Goal: Task Accomplishment & Management: Manage account settings

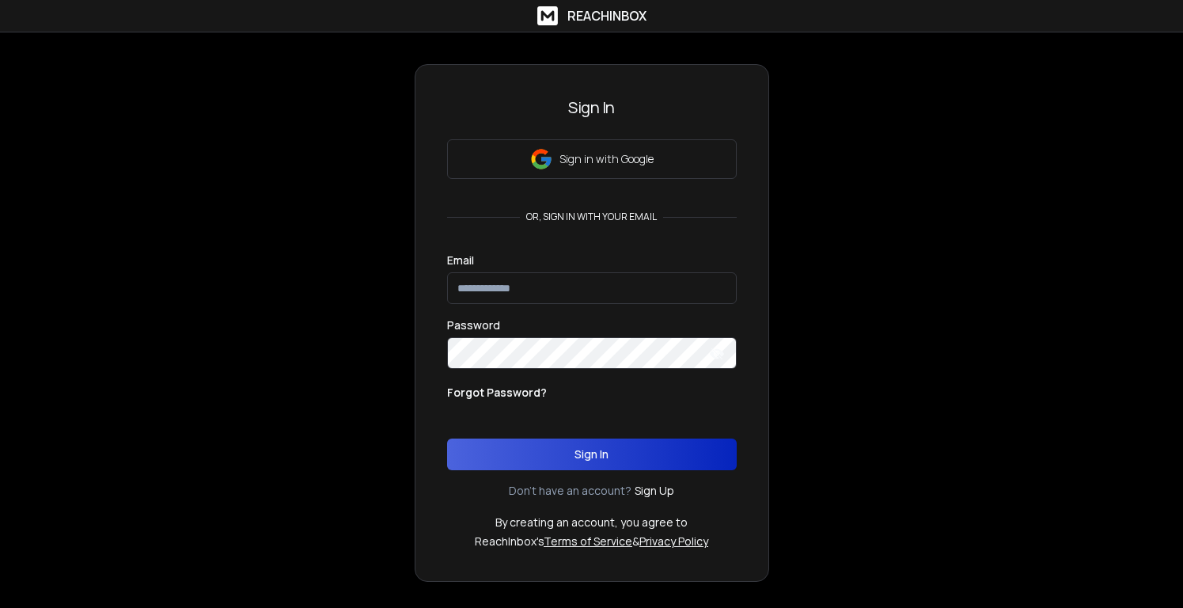
click at [560, 279] on input "email" at bounding box center [592, 288] width 290 height 32
click at [834, 466] on div "Welcome to ReachInbox 10x your leads, meetings and deals. Sign In Sign in with …" at bounding box center [591, 322] width 1183 height 517
click at [520, 295] on input "email" at bounding box center [592, 288] width 290 height 32
paste input "**********"
type input "**********"
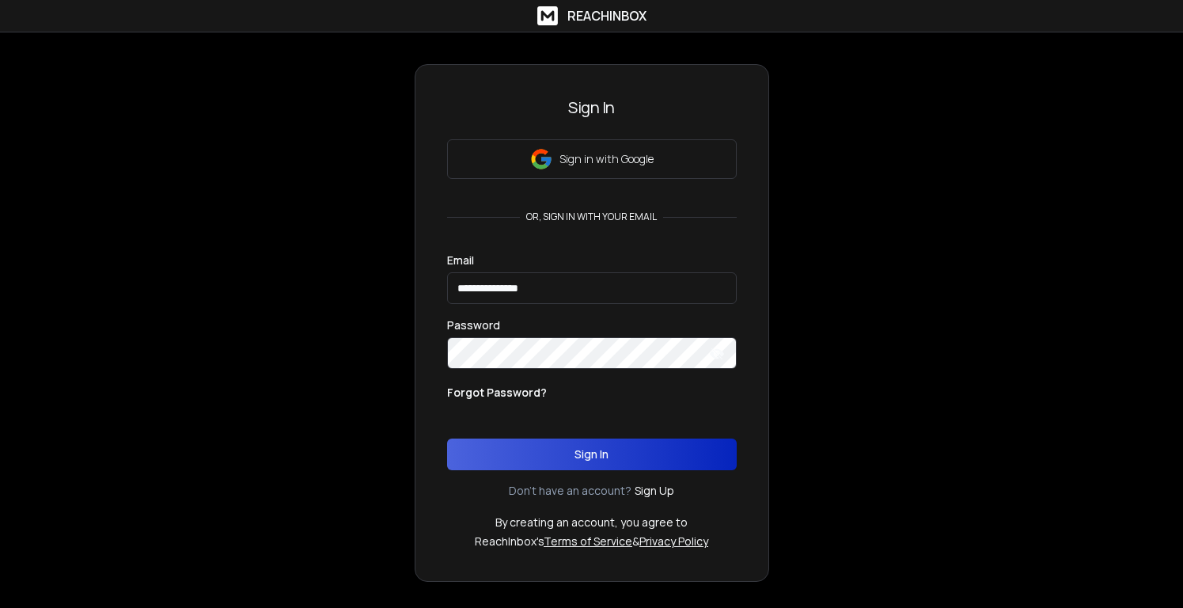
click at [581, 449] on button "Sign In" at bounding box center [592, 454] width 290 height 32
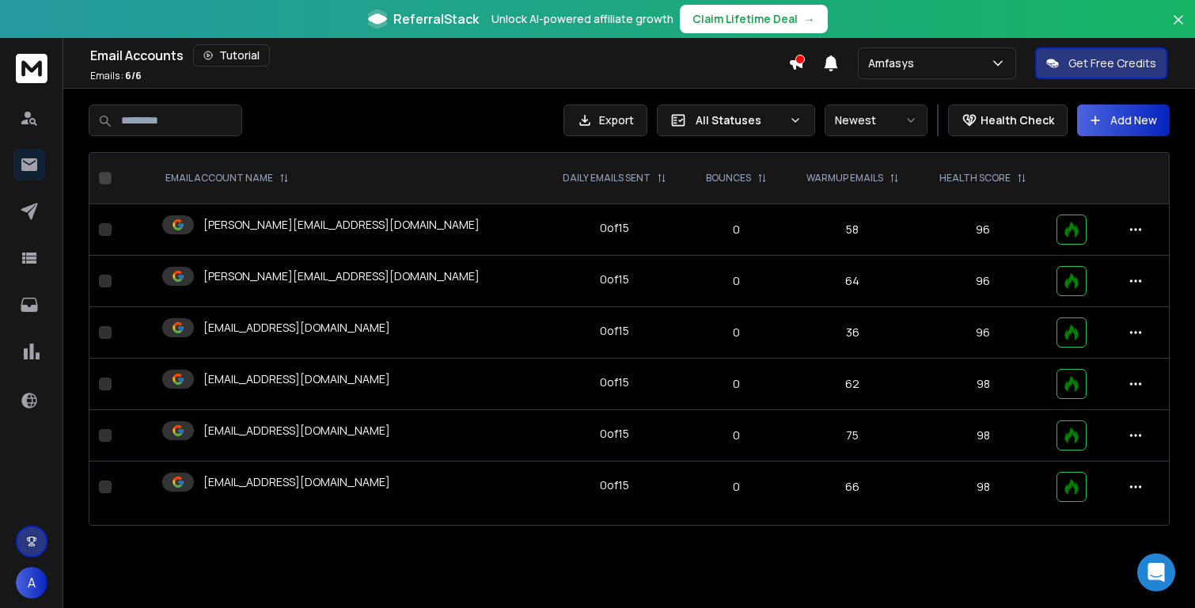
click at [1178, 15] on icon "Close banner" at bounding box center [1178, 20] width 14 height 14
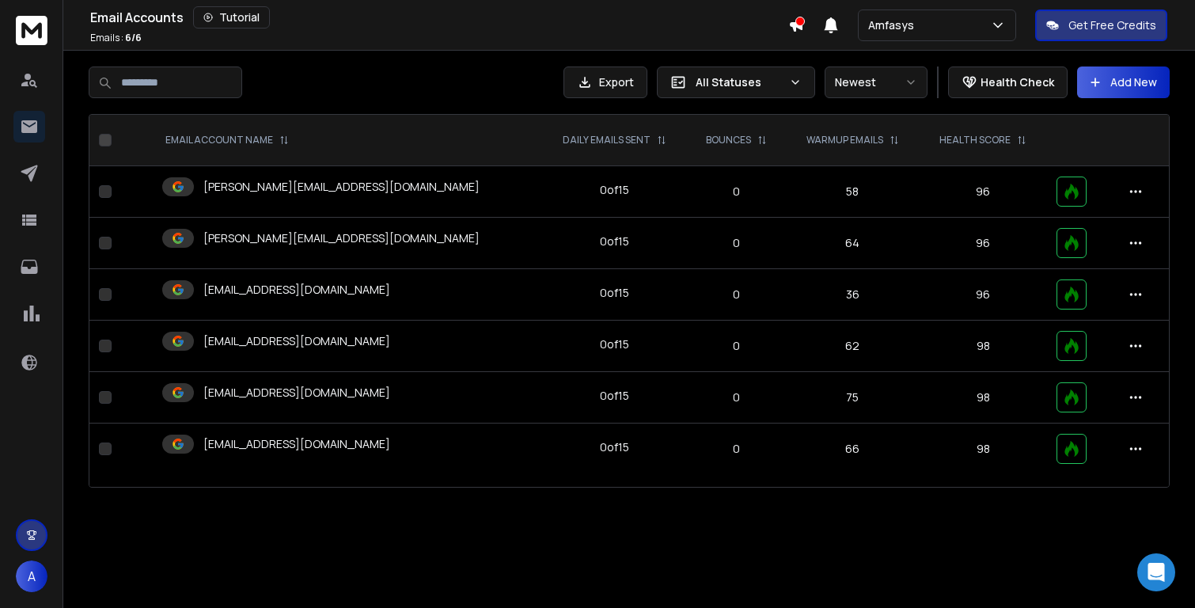
click at [300, 187] on p "[PERSON_NAME][EMAIL_ADDRESS][DOMAIN_NAME]" at bounding box center [341, 187] width 276 height 16
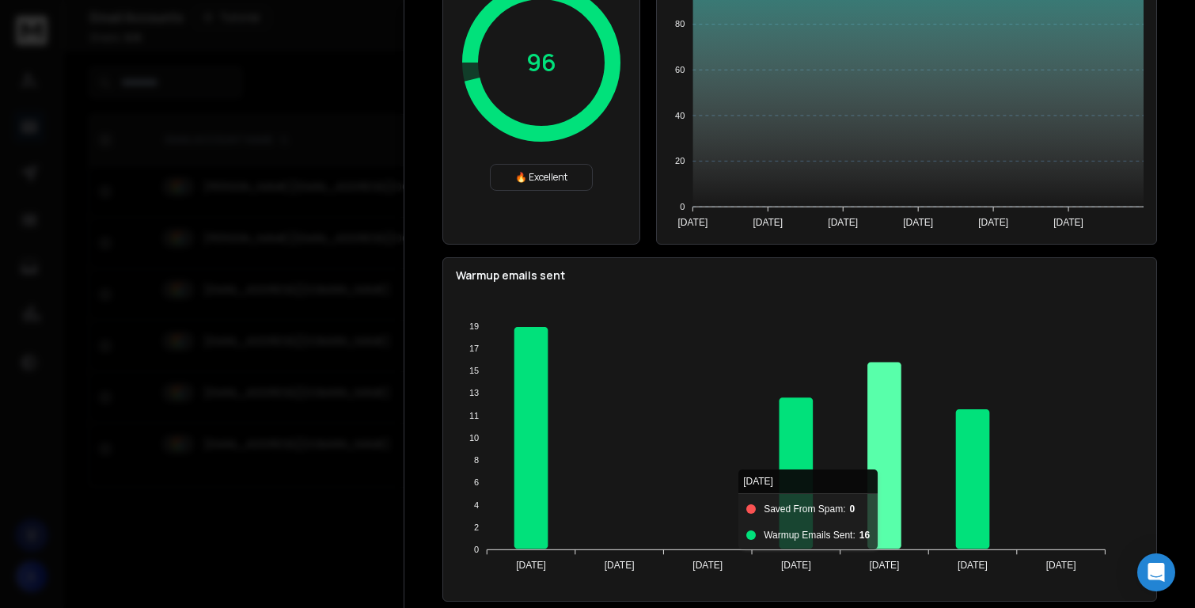
scroll to position [672, 0]
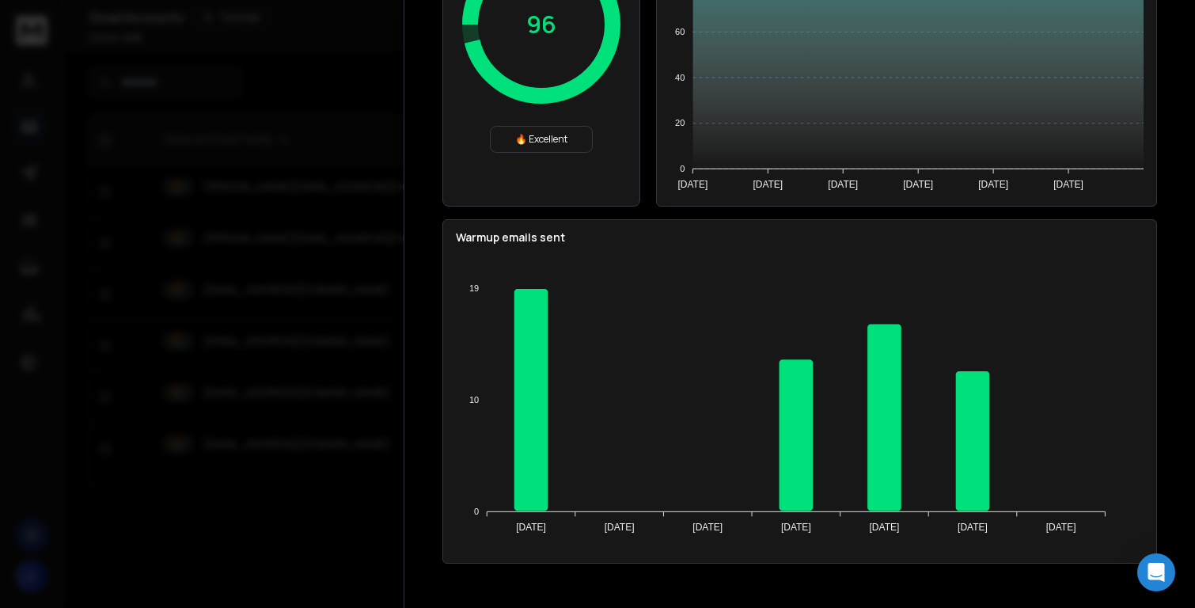
click at [346, 201] on div at bounding box center [597, 304] width 1195 height 608
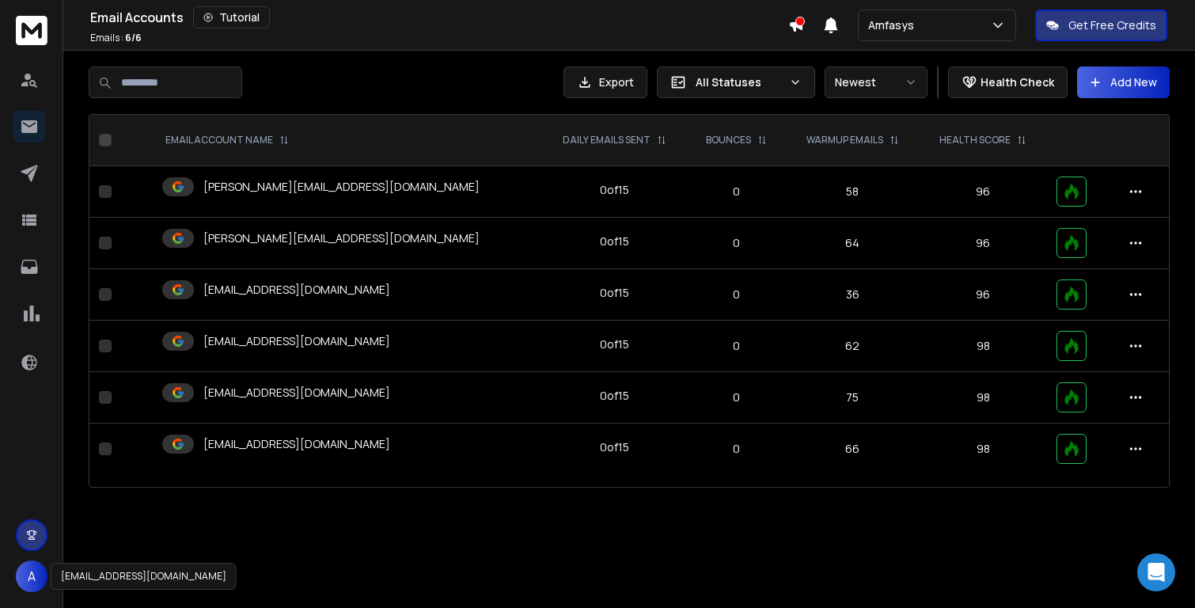
click at [30, 576] on span "A" at bounding box center [32, 576] width 32 height 32
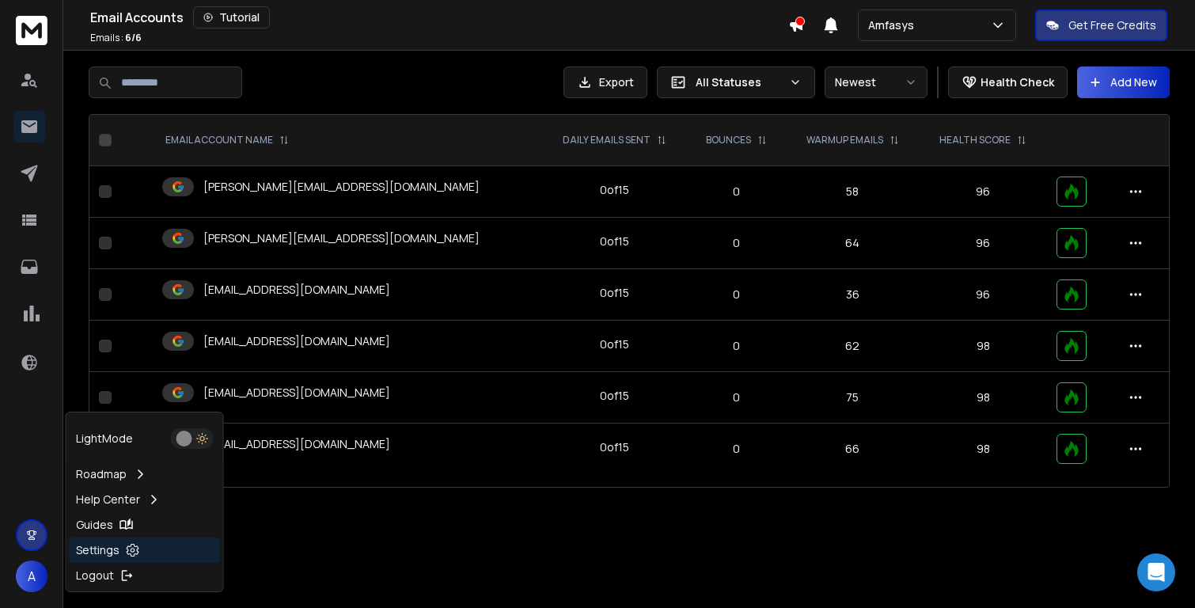
click at [107, 551] on p "Settings" at bounding box center [98, 550] width 44 height 16
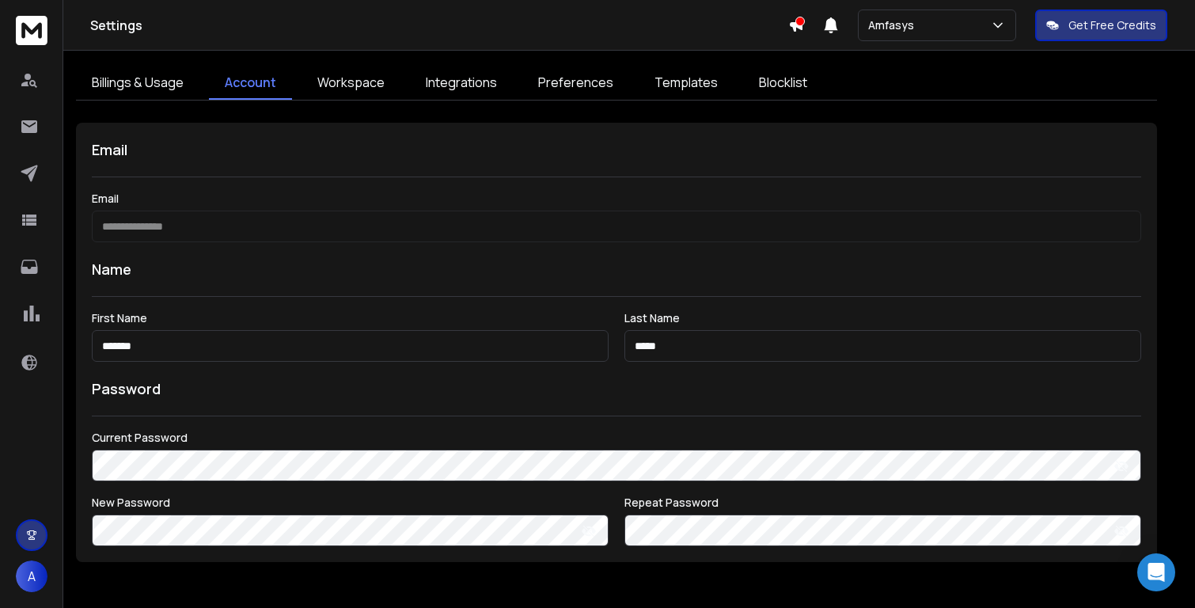
click at [362, 80] on link "Workspace" at bounding box center [350, 82] width 99 height 33
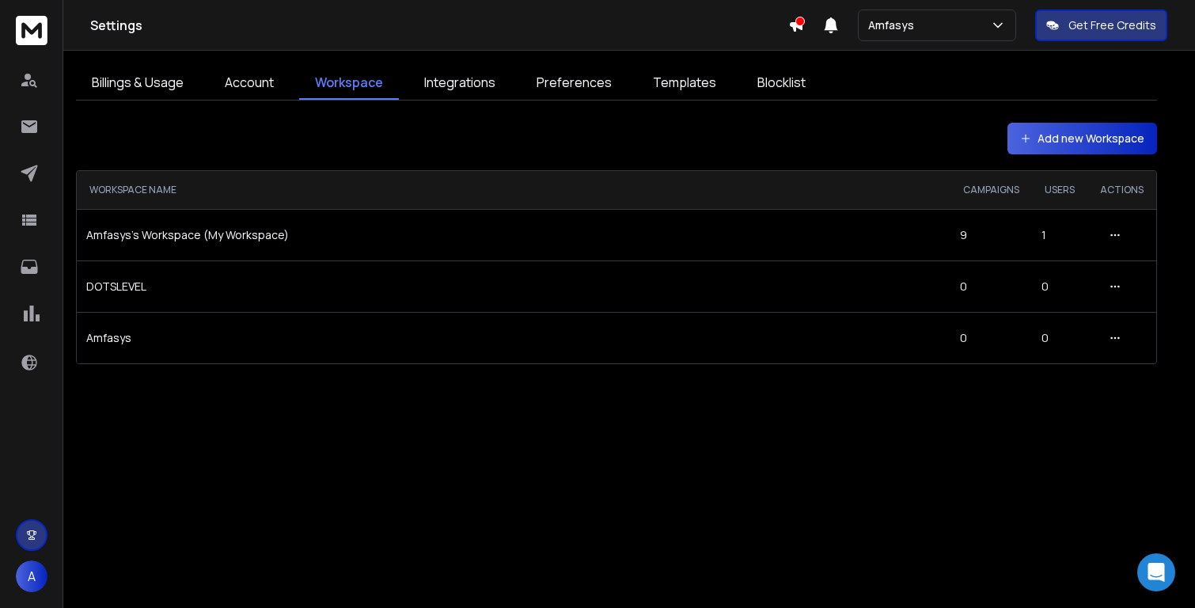
click at [114, 83] on link "Billings & Usage" at bounding box center [137, 82] width 123 height 33
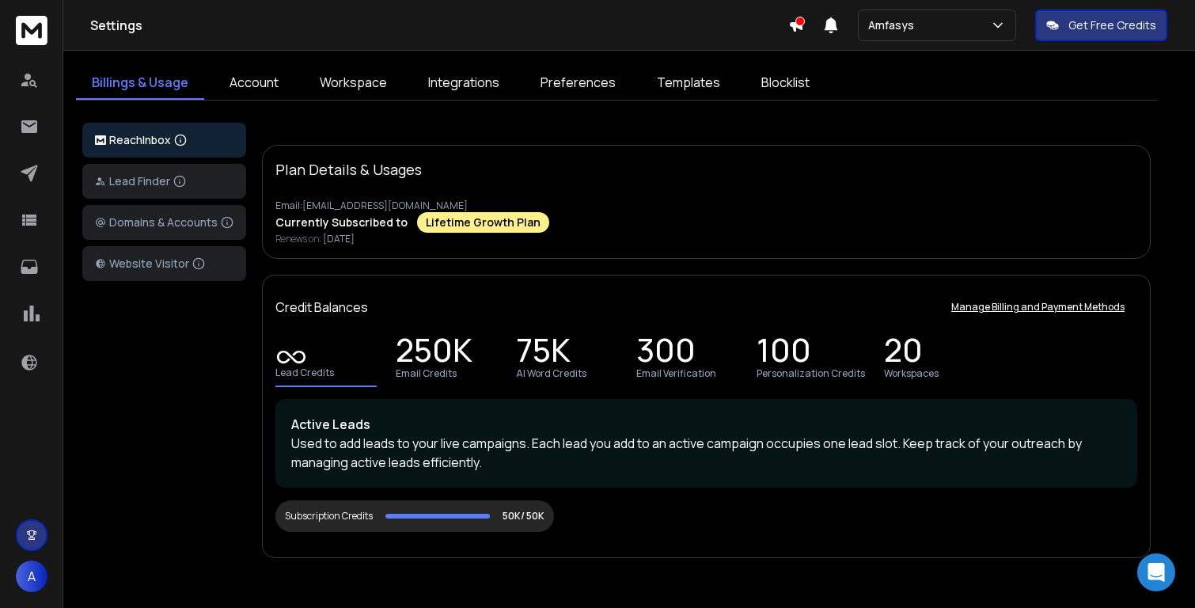
click at [473, 223] on div "Lifetime Growth Plan" at bounding box center [483, 222] width 132 height 21
click at [793, 32] on div "Amfasys Get Free Credits" at bounding box center [977, 25] width 379 height 32
click at [796, 27] on icon at bounding box center [796, 25] width 16 height 16
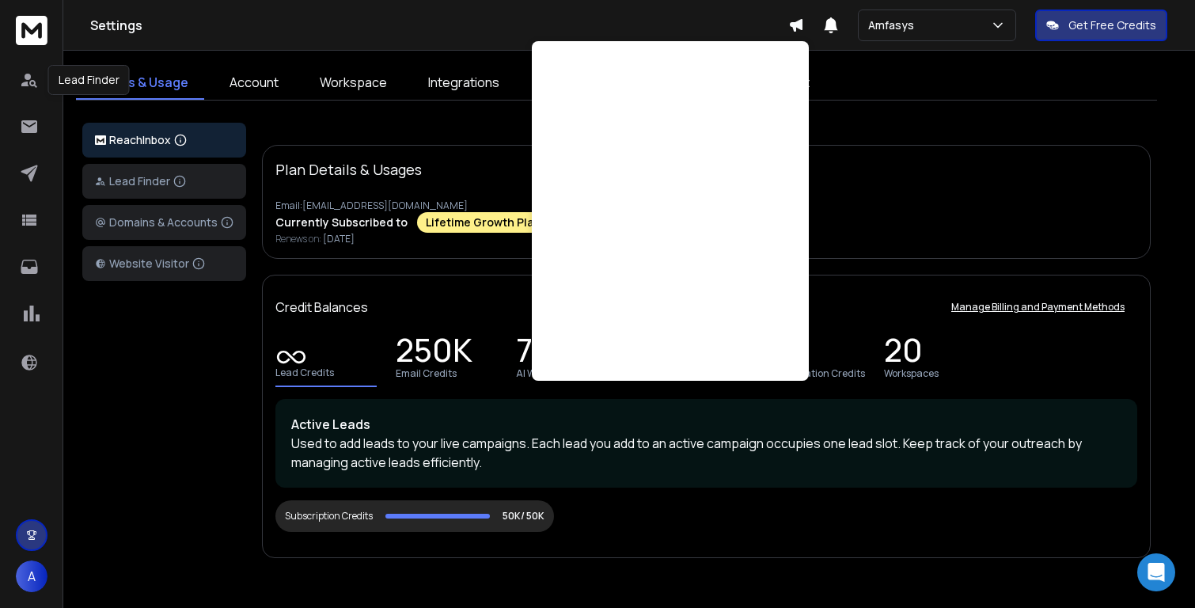
click at [37, 47] on div at bounding box center [31, 200] width 36 height 368
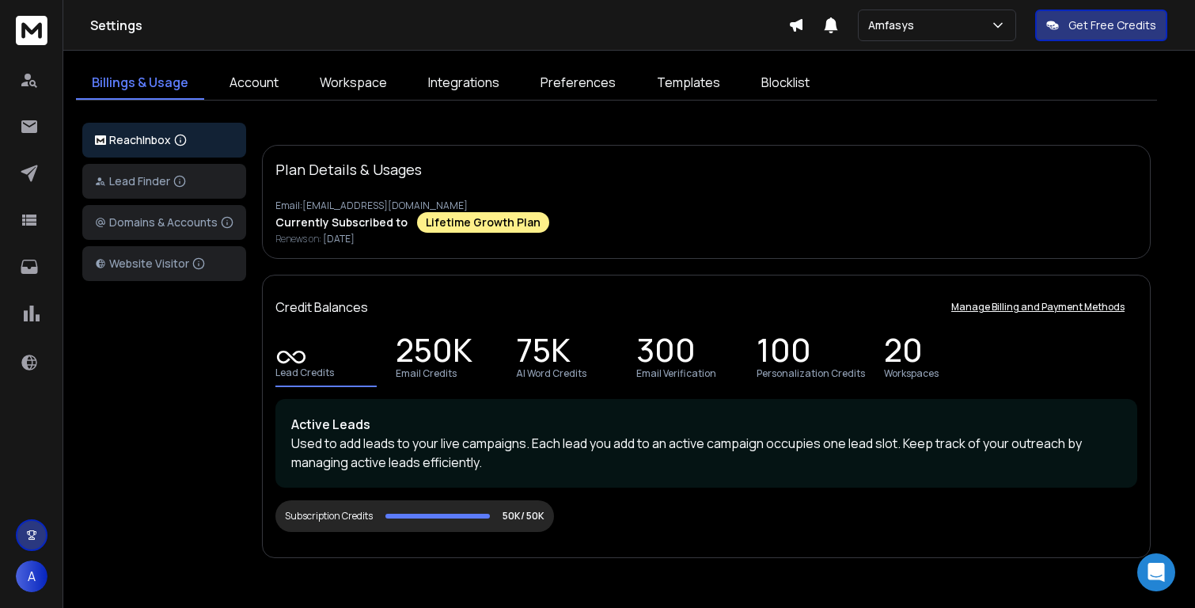
click at [13, 25] on div at bounding box center [31, 200] width 36 height 368
click at [41, 37] on icon at bounding box center [32, 30] width 32 height 29
